Goal: Communication & Community: Share content

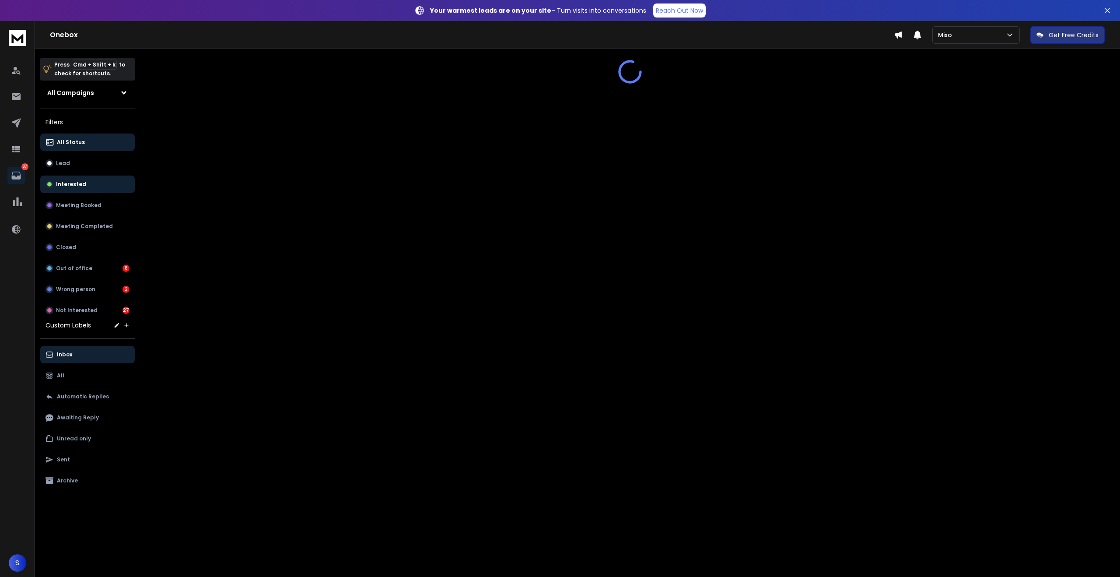
click at [74, 191] on div "All Status Lead Interested Meeting Booked Meeting Completed Closed Out of offic…" at bounding box center [87, 225] width 94 height 185
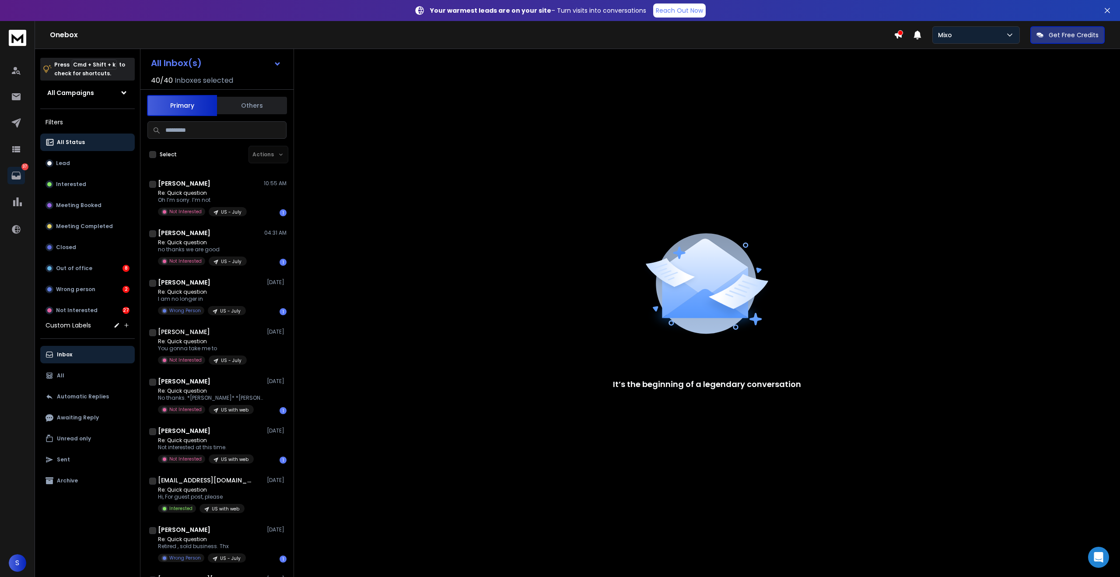
click at [982, 35] on div "Mixo" at bounding box center [976, 35] width 76 height 9
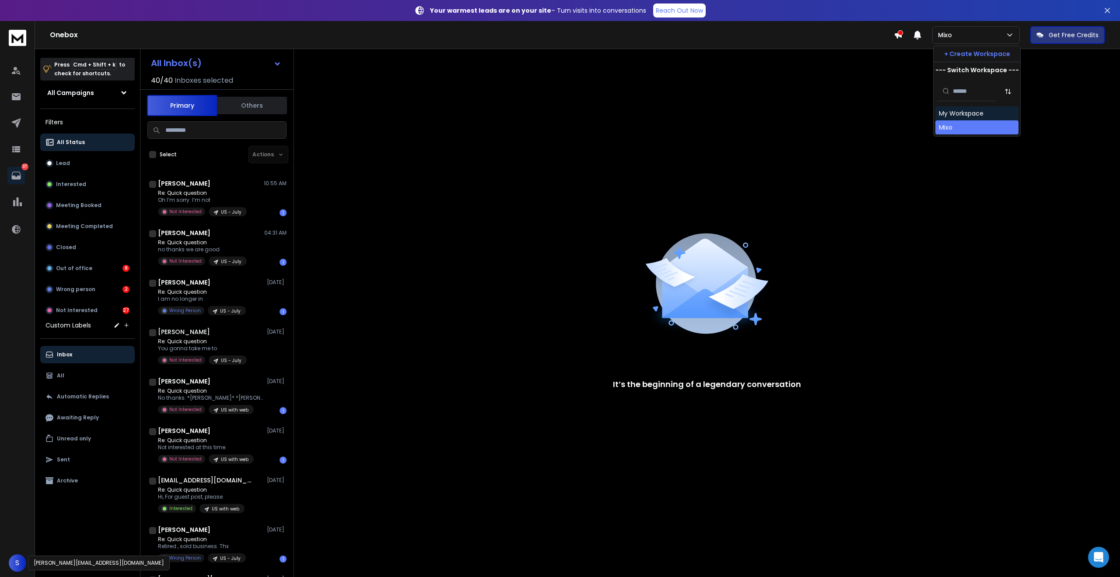
click at [23, 560] on span "S" at bounding box center [17, 562] width 17 height 17
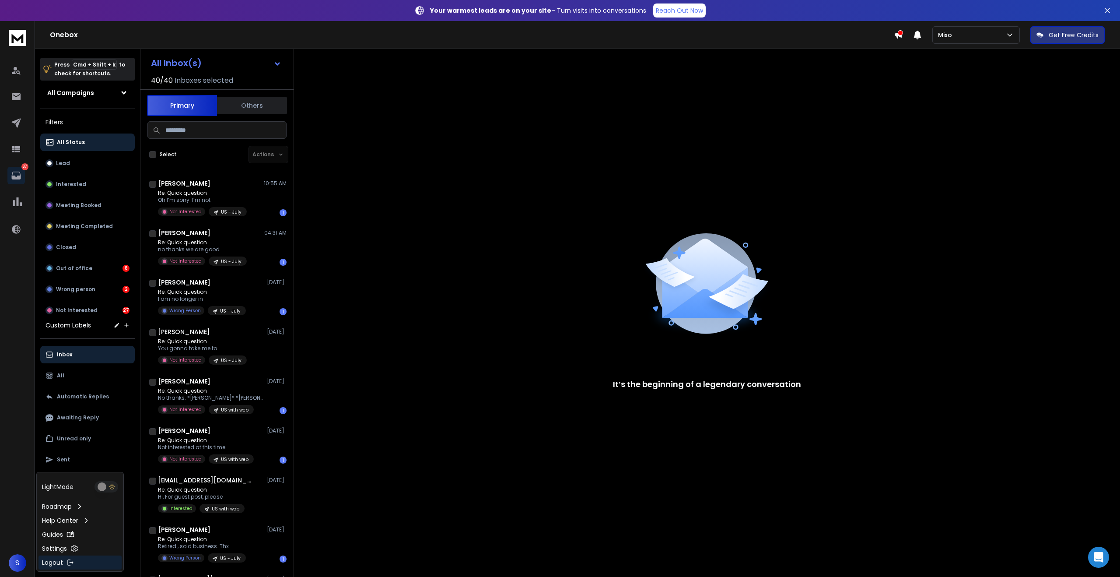
click at [68, 560] on icon at bounding box center [70, 562] width 8 height 8
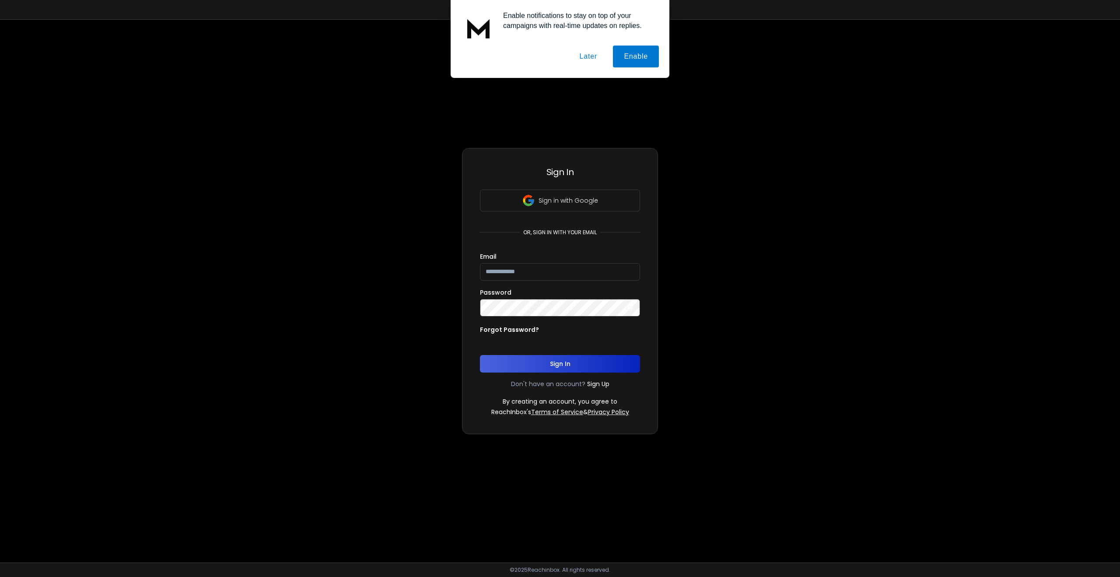
type input "**********"
click at [589, 370] on button "Sign In" at bounding box center [560, 363] width 160 height 17
click at [590, 57] on button "Later" at bounding box center [587, 56] width 39 height 22
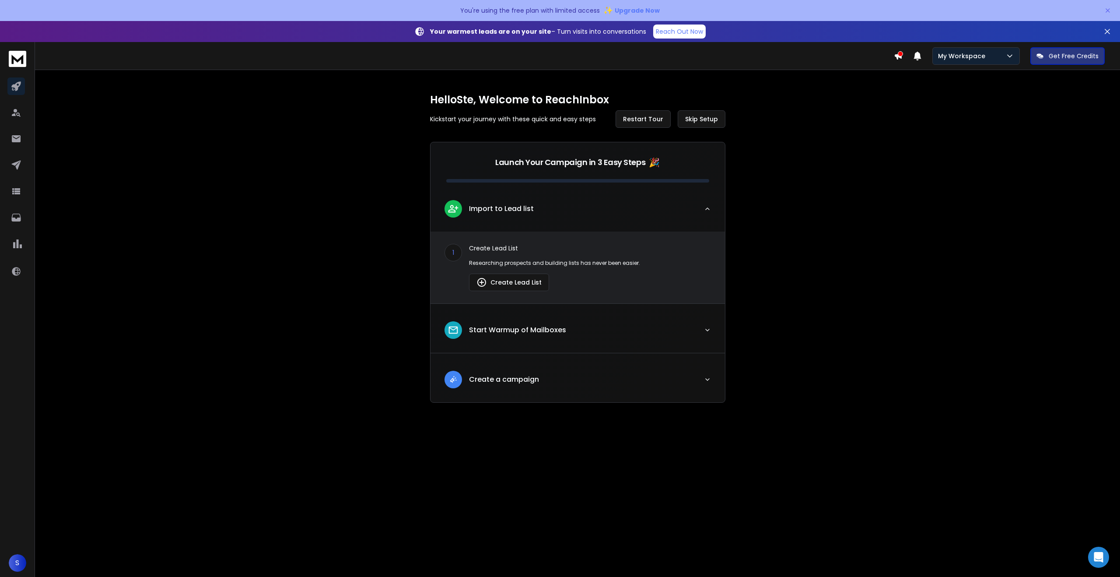
click at [951, 56] on p "My Workspace" at bounding box center [963, 56] width 51 height 9
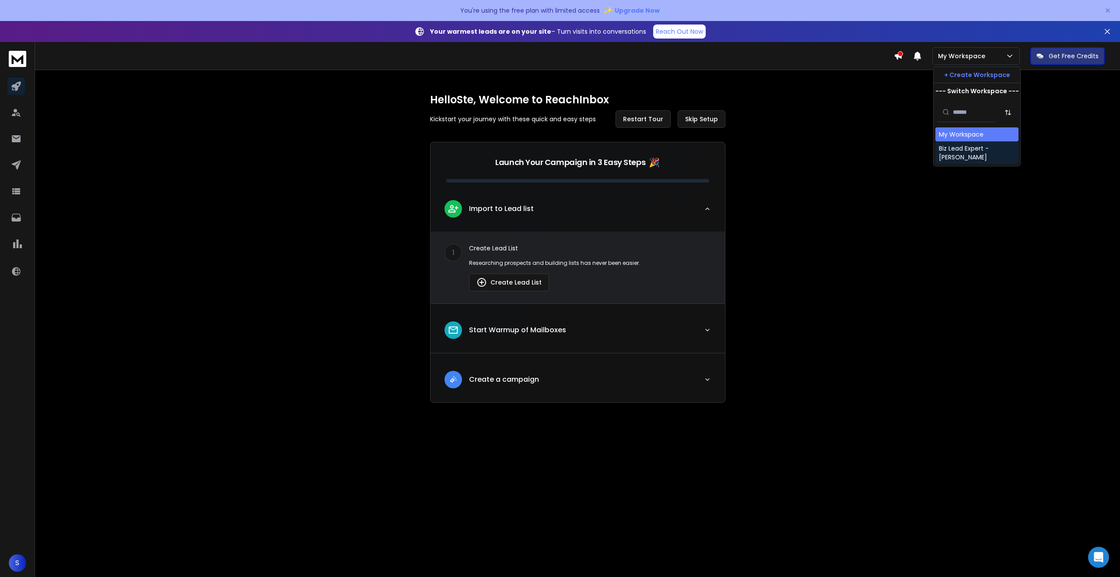
click at [946, 157] on div "Biz Lead Expert - [PERSON_NAME]" at bounding box center [977, 152] width 76 height 17
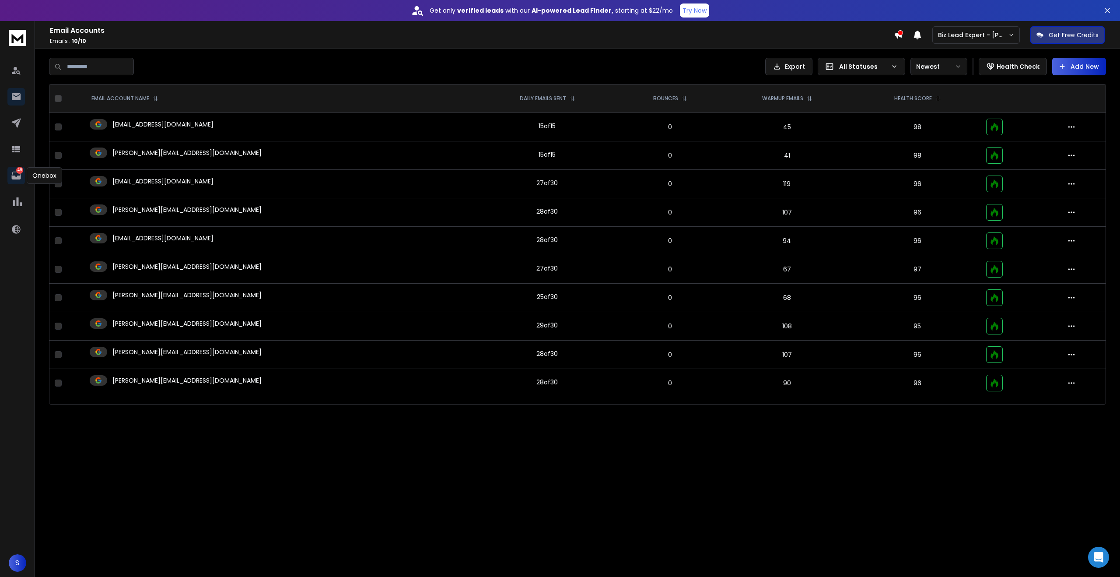
click at [19, 172] on p "49" at bounding box center [19, 170] width 7 height 7
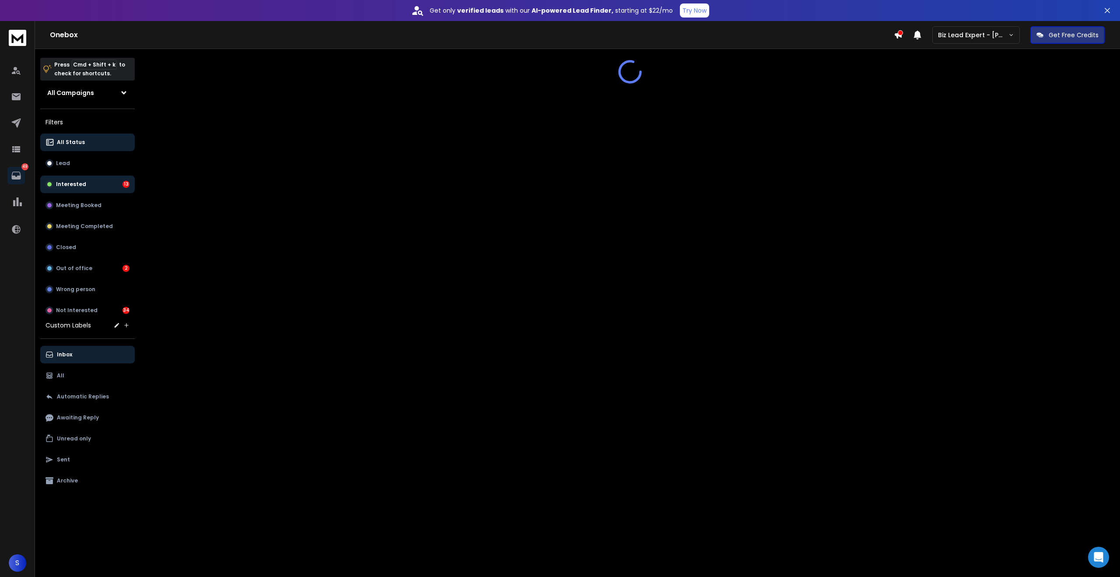
click at [91, 185] on button "Interested 13" at bounding box center [87, 183] width 94 height 17
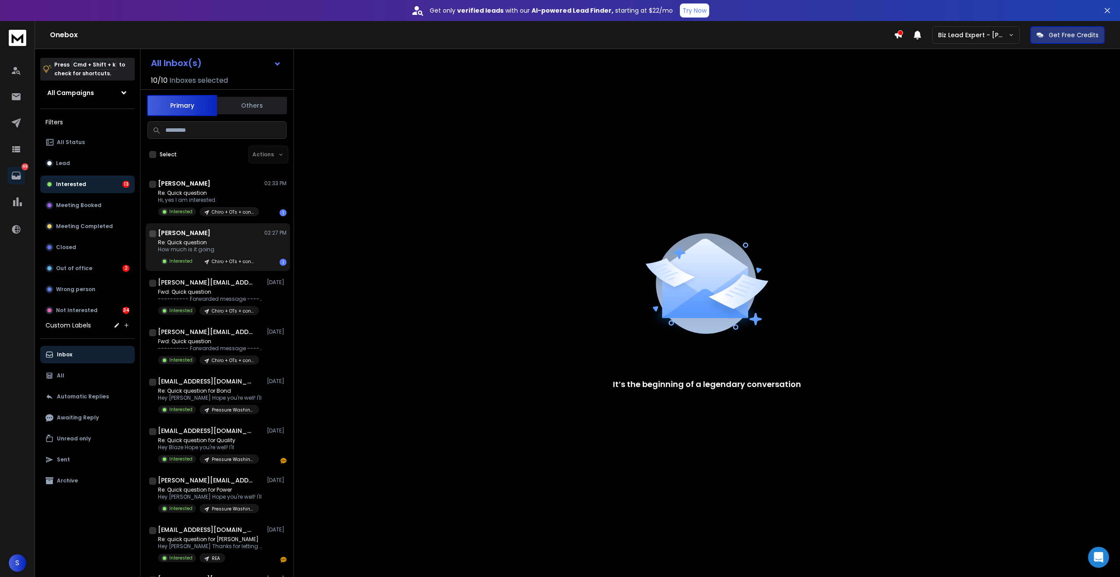
click at [192, 241] on p "Re: Quick question" at bounding box center [208, 242] width 101 height 7
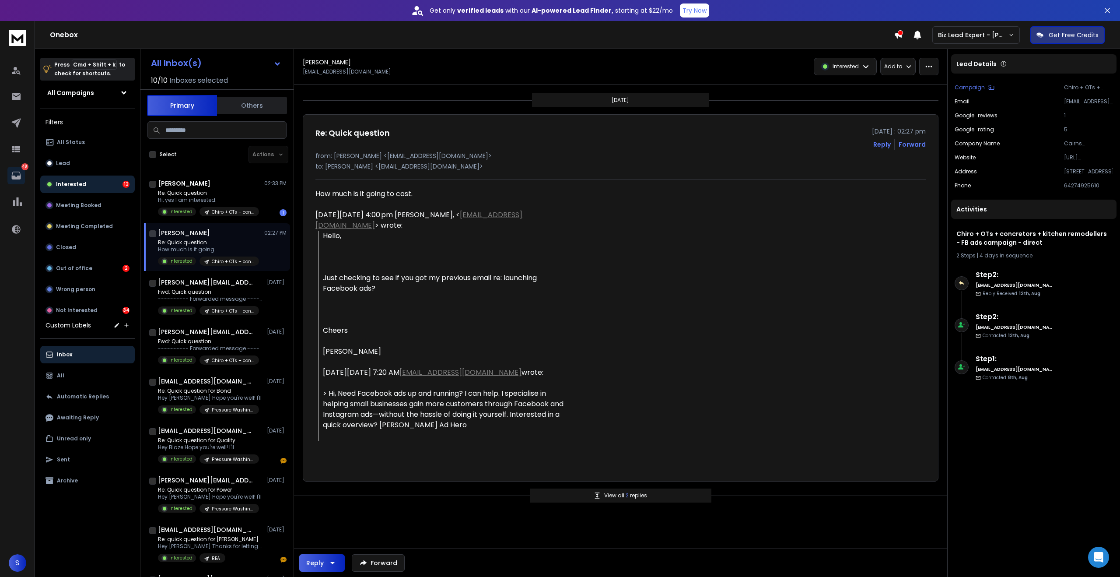
click at [1086, 156] on p "[URL][DOMAIN_NAME]" at bounding box center [1088, 157] width 49 height 7
click at [930, 66] on icon "button" at bounding box center [929, 67] width 8 height 8
click at [868, 250] on div "Re: Quick question [DATE] : 02:27 pm Reply Forward from: [PERSON_NAME] <[EMAIL_…" at bounding box center [620, 298] width 610 height 342
click at [916, 143] on div "Forward" at bounding box center [912, 144] width 27 height 9
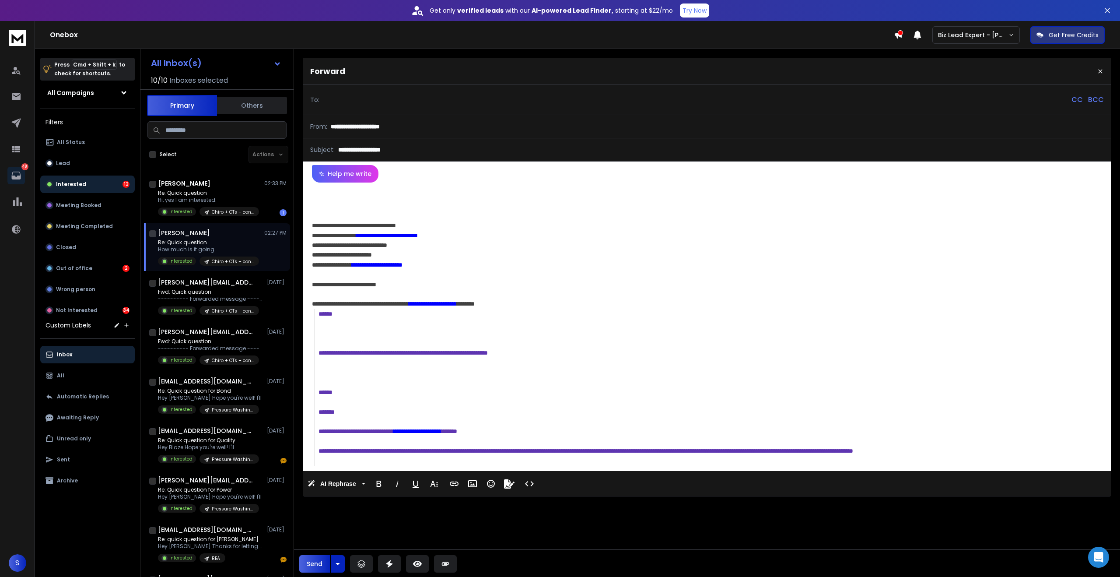
click at [399, 93] on div at bounding box center [695, 100] width 745 height 16
click at [396, 101] on div at bounding box center [695, 100] width 745 height 16
click at [360, 99] on input at bounding box center [353, 100] width 61 height 16
type input "**********"
click at [316, 558] on button "Send" at bounding box center [314, 563] width 31 height 17
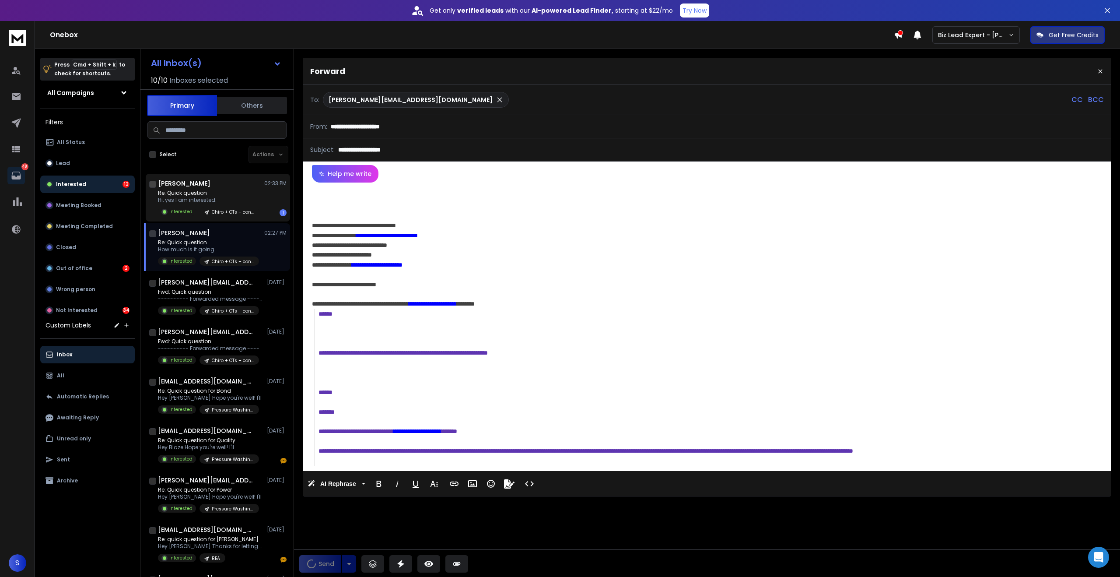
click at [205, 192] on p "Re: Quick question" at bounding box center [208, 192] width 101 height 7
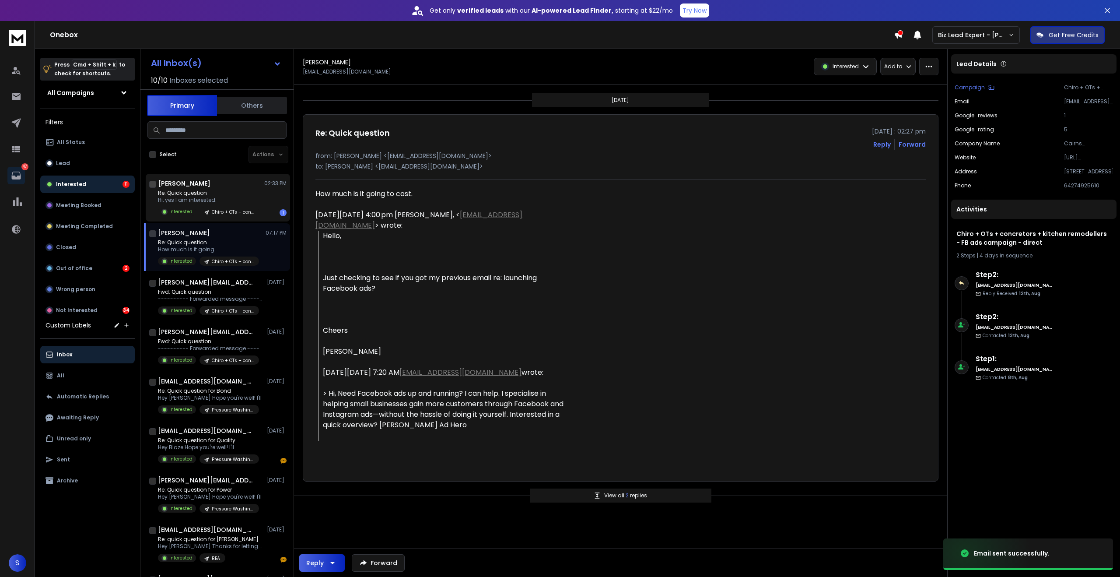
click at [205, 190] on p "Re: Quick question" at bounding box center [208, 192] width 101 height 7
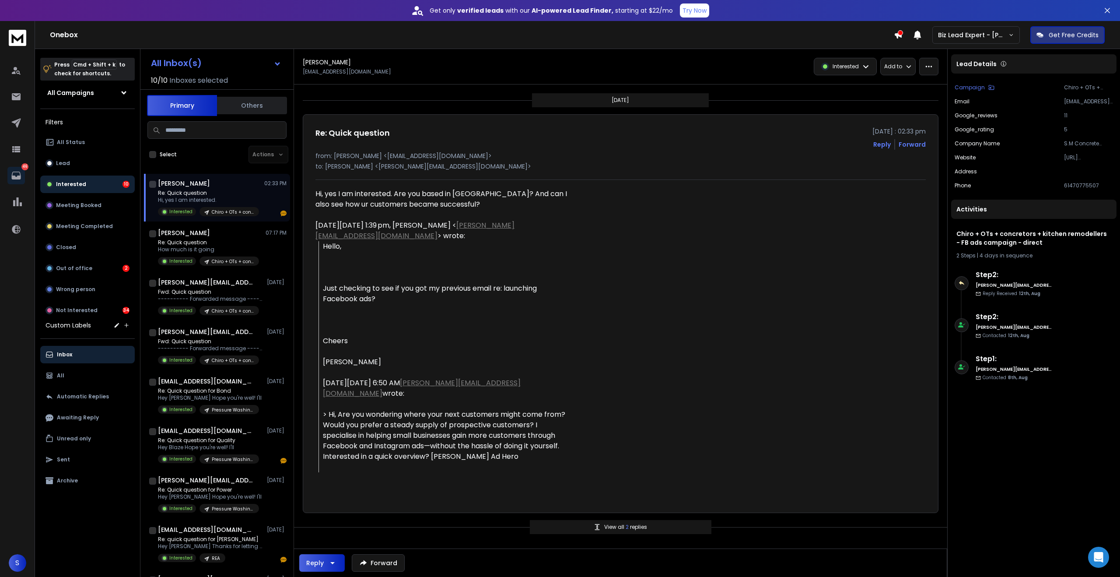
click at [917, 145] on div "Forward" at bounding box center [912, 144] width 27 height 9
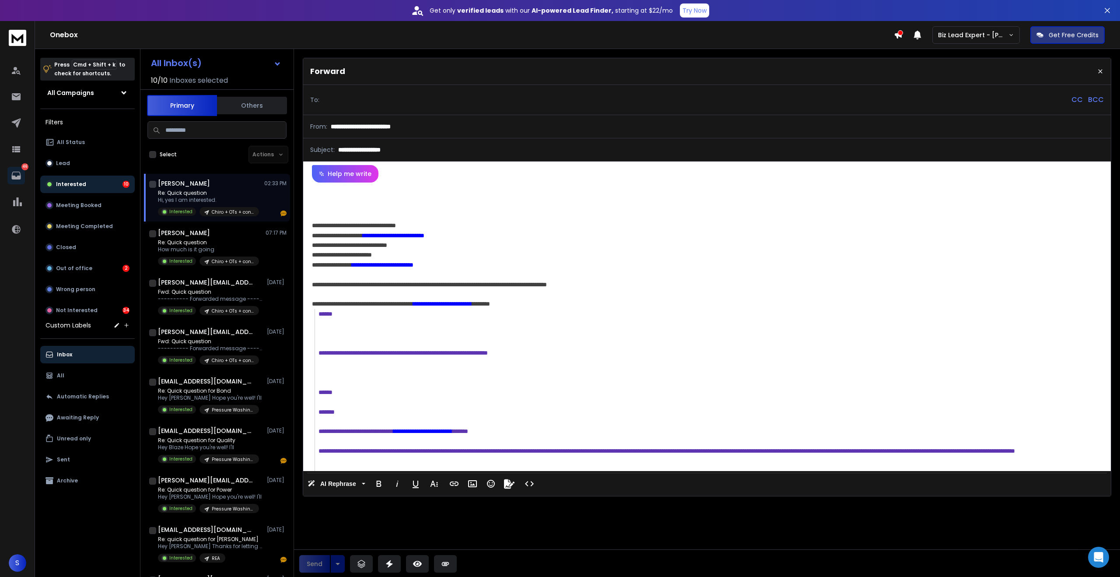
click at [374, 102] on input at bounding box center [353, 100] width 61 height 16
type input "**********"
click at [326, 564] on button "Send" at bounding box center [314, 563] width 31 height 17
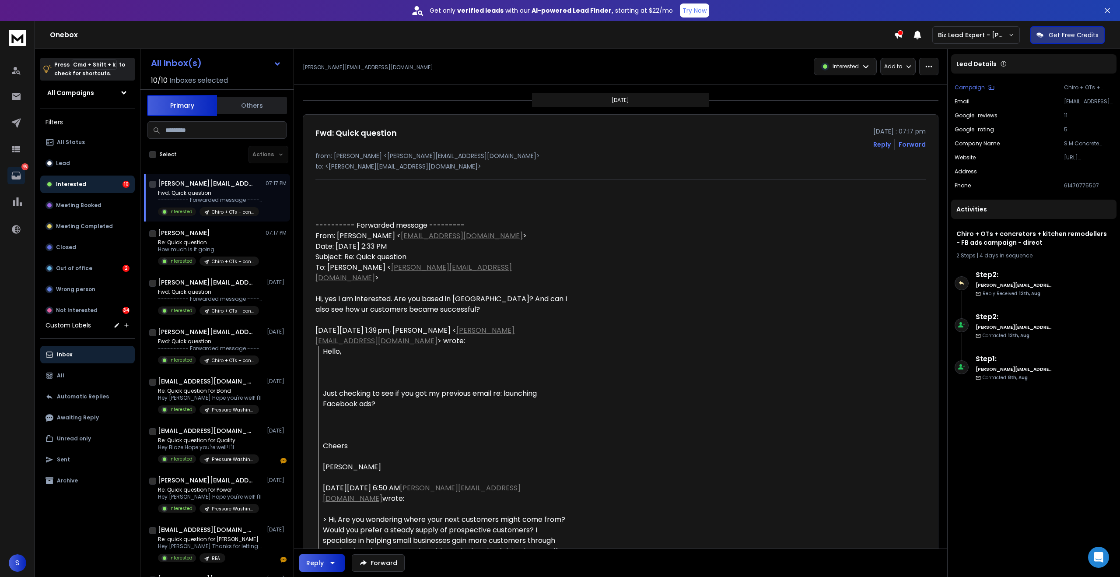
click at [185, 196] on p "Fwd: Quick question" at bounding box center [210, 192] width 105 height 7
